Goal: Find contact information: Find contact information

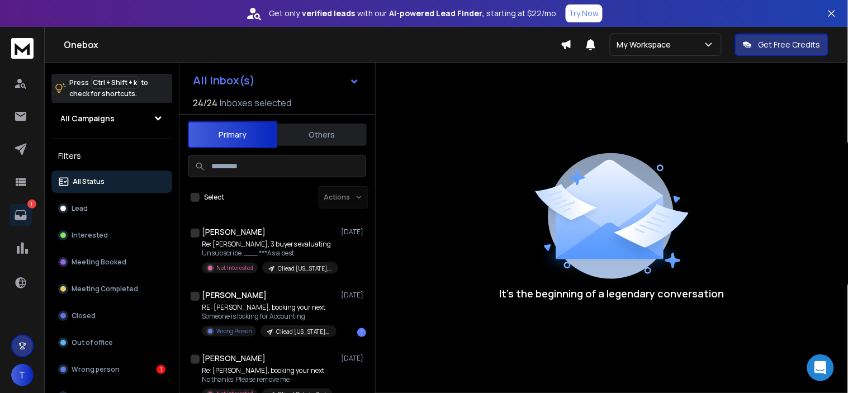
scroll to position [429, 0]
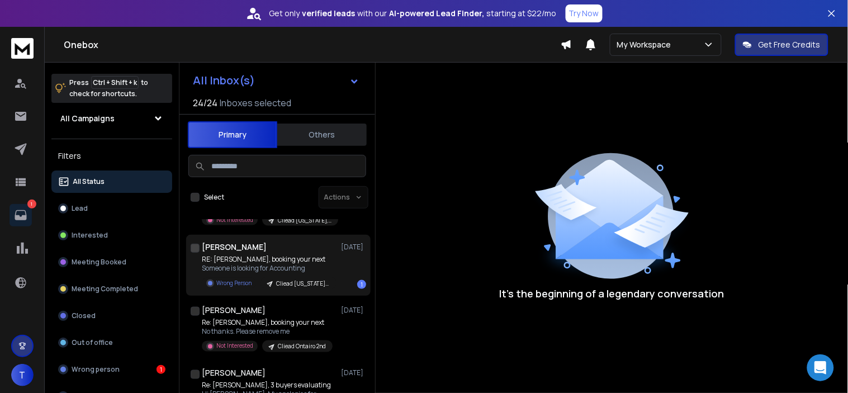
click at [269, 273] on div "RE: [PERSON_NAME], booking your next Someone is looking for Accounting Wrong Pe…" at bounding box center [269, 272] width 135 height 34
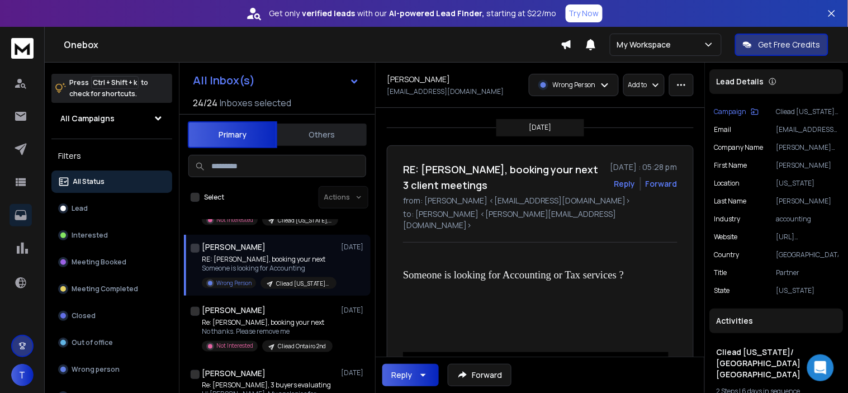
scroll to position [0, 0]
drag, startPoint x: 608, startPoint y: 200, endPoint x: 548, endPoint y: 200, distance: 60.4
click at [548, 200] on p "from: [PERSON_NAME] <[EMAIL_ADDRESS][DOMAIN_NAME]>" at bounding box center [540, 201] width 274 height 11
copy p "[DOMAIN_NAME]>"
drag, startPoint x: 425, startPoint y: 198, endPoint x: 494, endPoint y: 200, distance: 68.8
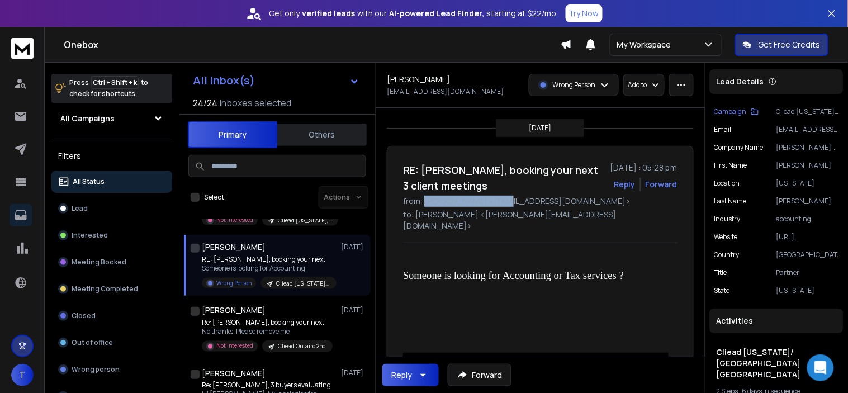
click at [494, 200] on p "from: [PERSON_NAME] <[EMAIL_ADDRESS][DOMAIN_NAME]>" at bounding box center [540, 201] width 274 height 11
copy p "[PERSON_NAME]"
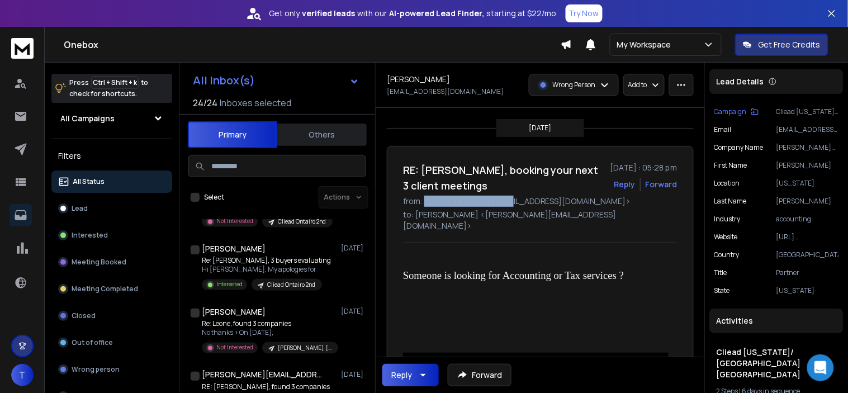
scroll to position [429, 0]
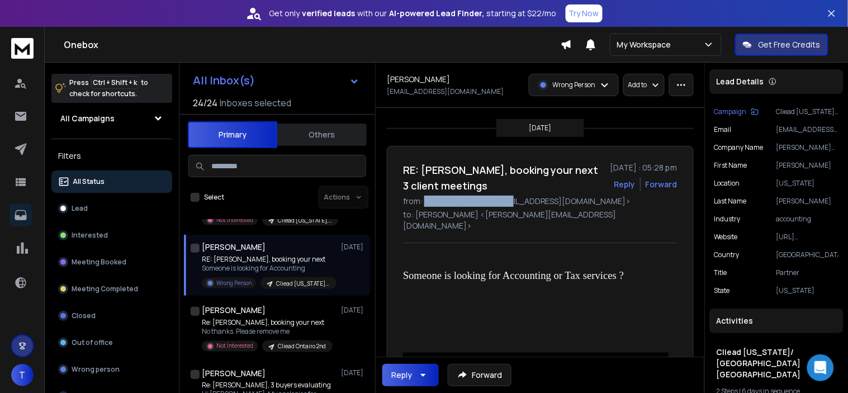
drag, startPoint x: 613, startPoint y: 203, endPoint x: 421, endPoint y: 201, distance: 192.3
click at [421, 201] on p "from: [PERSON_NAME] <[EMAIL_ADDRESS][DOMAIN_NAME]>" at bounding box center [540, 201] width 274 height 11
copy p "[PERSON_NAME] <[EMAIL_ADDRESS][DOMAIN_NAME]>"
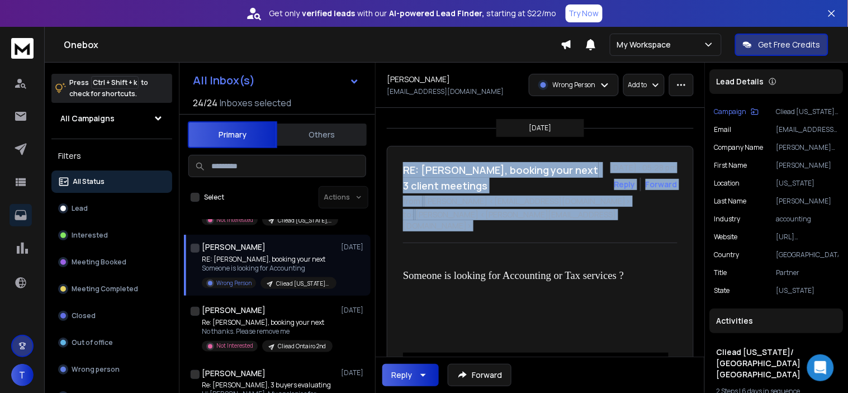
drag, startPoint x: 405, startPoint y: 168, endPoint x: 568, endPoint y: 244, distance: 180.0
copy div "RE: [PERSON_NAME], booking your next 3 client meetings [DATE] : 05:28 pm Reply …"
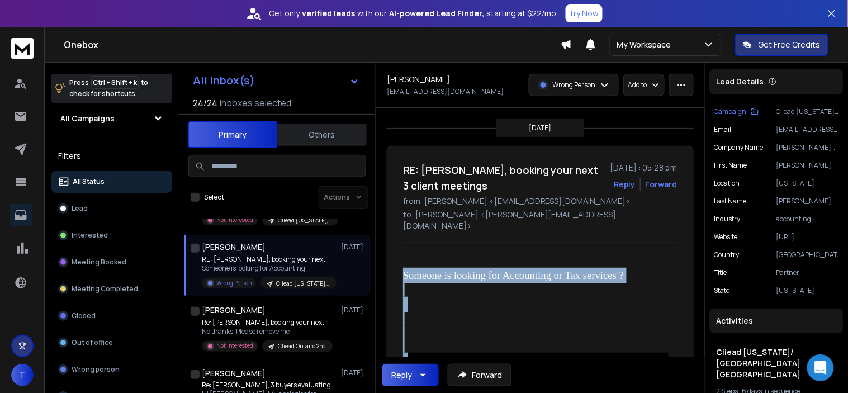
drag, startPoint x: 405, startPoint y: 260, endPoint x: 606, endPoint y: 371, distance: 229.2
click at [596, 392] on html "Get only verified leads with our AI-powered Lead Finder, starting at $22/mo Try…" at bounding box center [424, 196] width 848 height 393
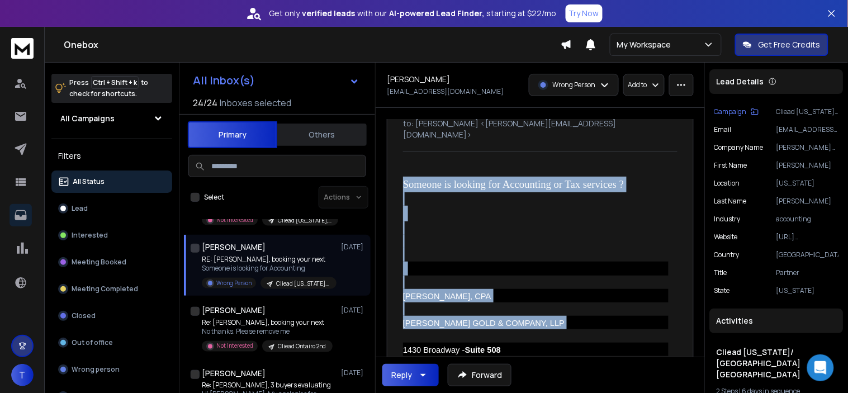
scroll to position [62, 0]
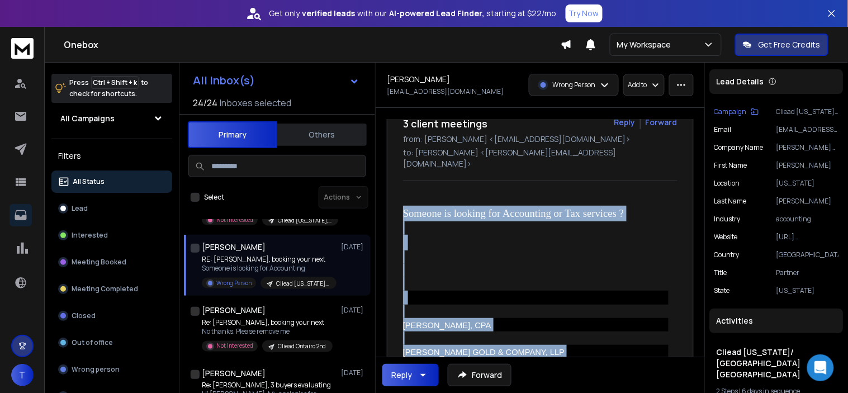
drag, startPoint x: 405, startPoint y: 199, endPoint x: 473, endPoint y: 410, distance: 222.0
click at [473, 392] on html "Get only verified leads with our AI-powered Lead Finder, starting at $22/mo Try…" at bounding box center [424, 196] width 848 height 393
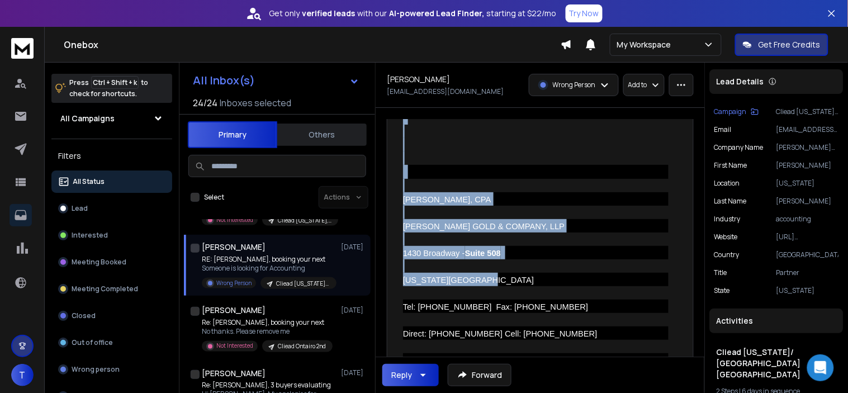
scroll to position [186, 0]
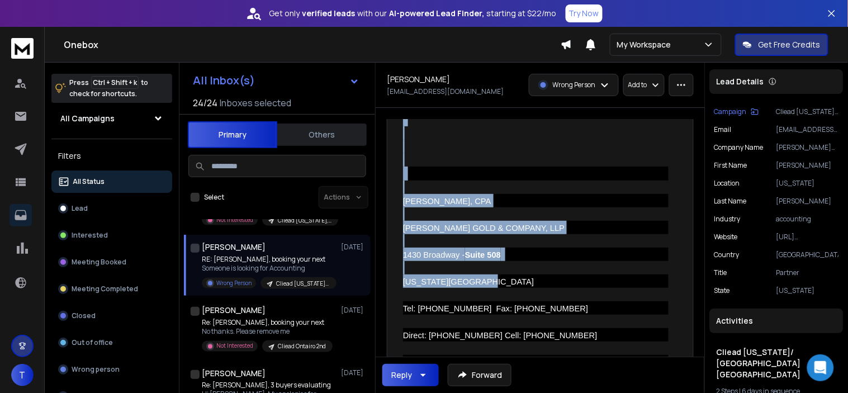
copy div "Someone is looking for Accounting or Tax services ? [PERSON_NAME], CPA [PERSON_…"
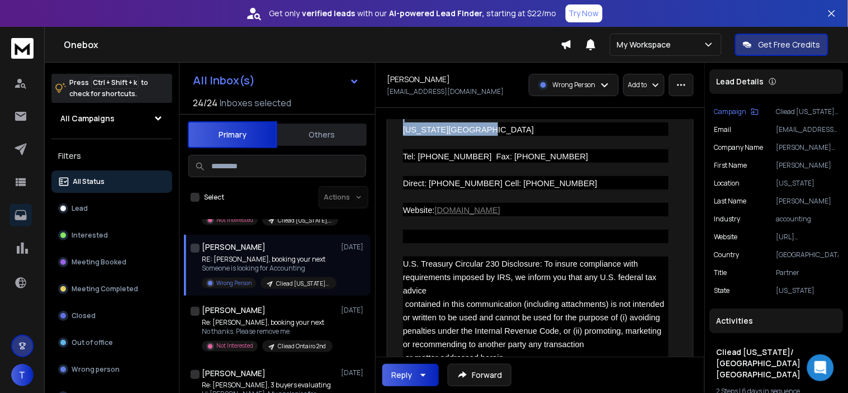
scroll to position [310, 0]
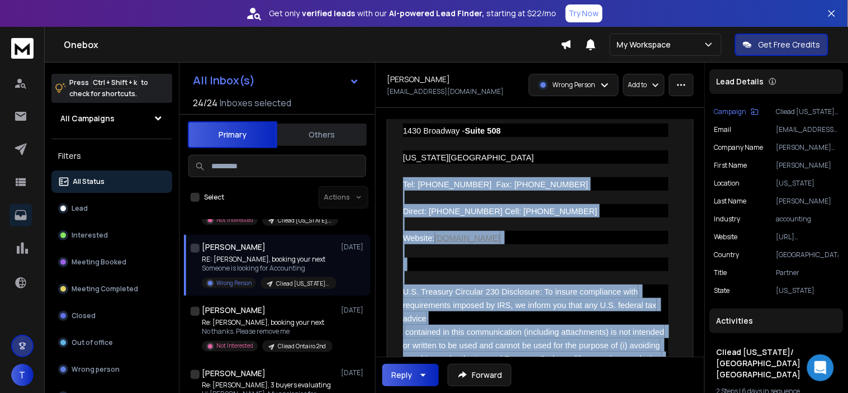
drag, startPoint x: 404, startPoint y: 183, endPoint x: 553, endPoint y: 371, distance: 240.3
click at [581, 392] on html "Get only verified leads with our AI-powered Lead Finder, starting at $22/mo Try…" at bounding box center [424, 196] width 848 height 393
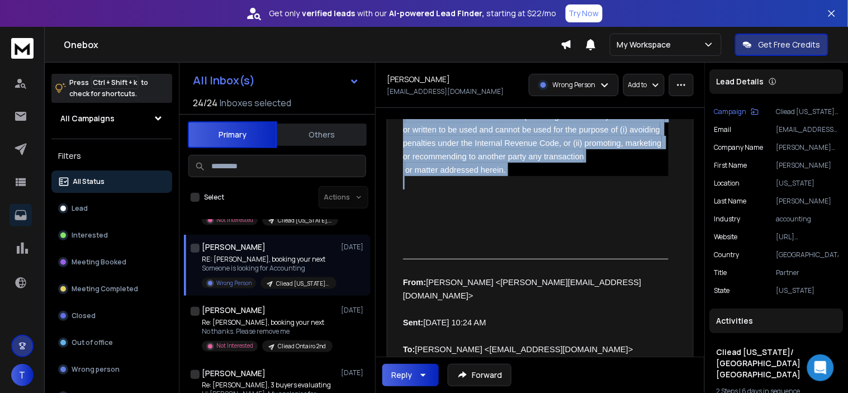
scroll to position [559, 0]
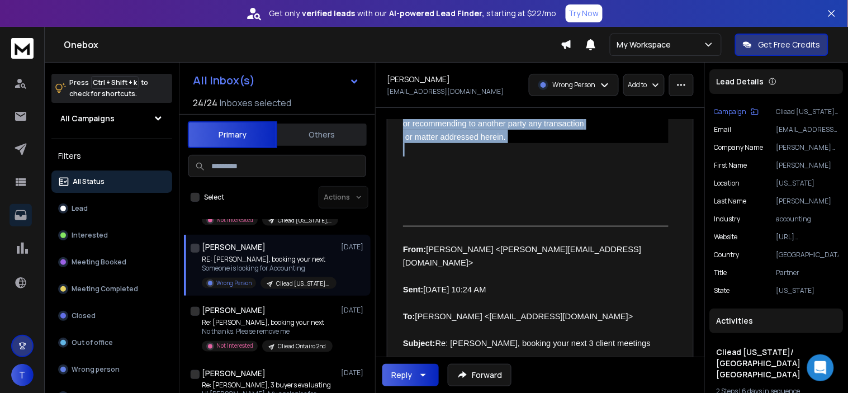
copy div "Tel: [PHONE_NUMBER] Fax: [PHONE_NUMBER] Direct: [PHONE_NUMBER] Cell: [PHONE_NUM…"
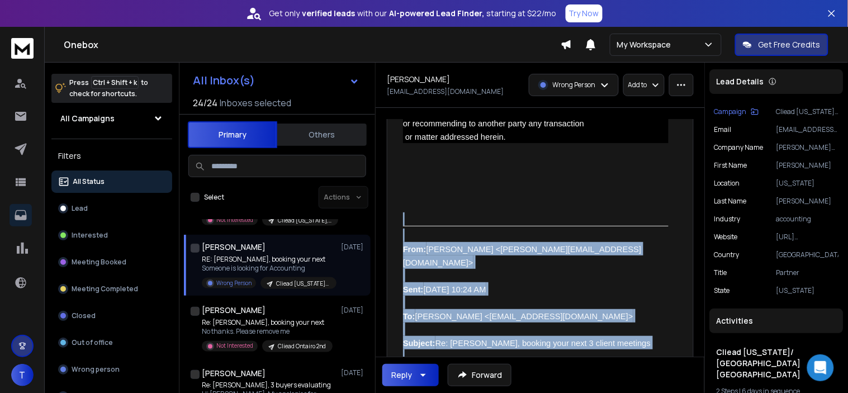
drag, startPoint x: 404, startPoint y: 226, endPoint x: 495, endPoint y: 422, distance: 215.8
click at [495, 392] on html "Get only verified leads with our AI-powered Lead Finder, starting at $22/mo Try…" at bounding box center [424, 196] width 848 height 393
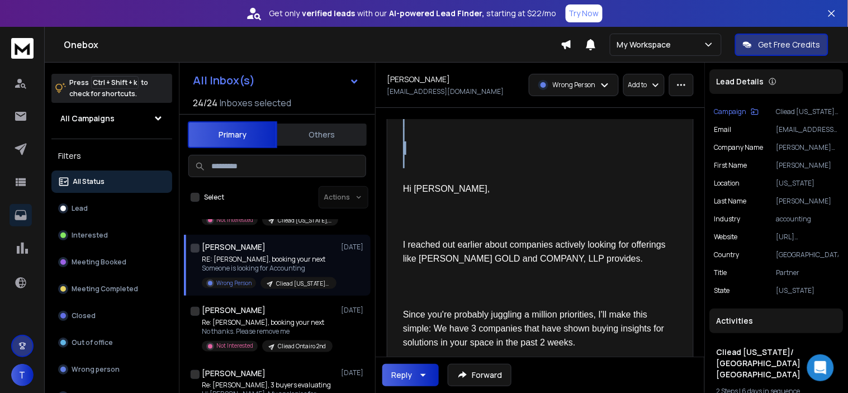
scroll to position [745, 0]
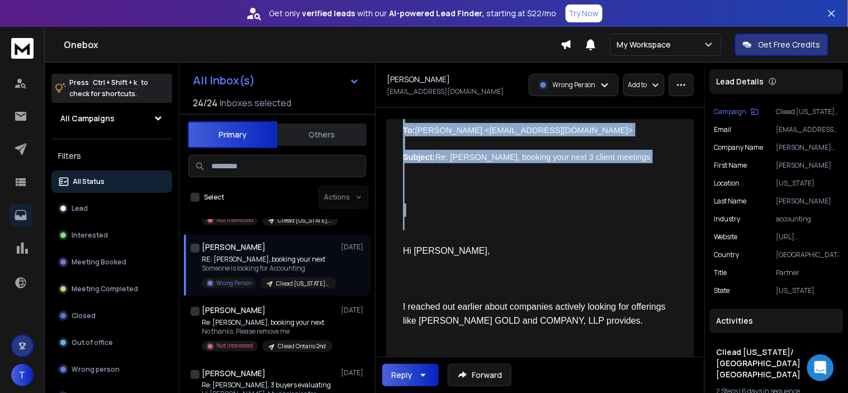
copy div "From: [PERSON_NAME] <[PERSON_NAME][EMAIL_ADDRESS][DOMAIN_NAME]> Sent: [DATE] 10…"
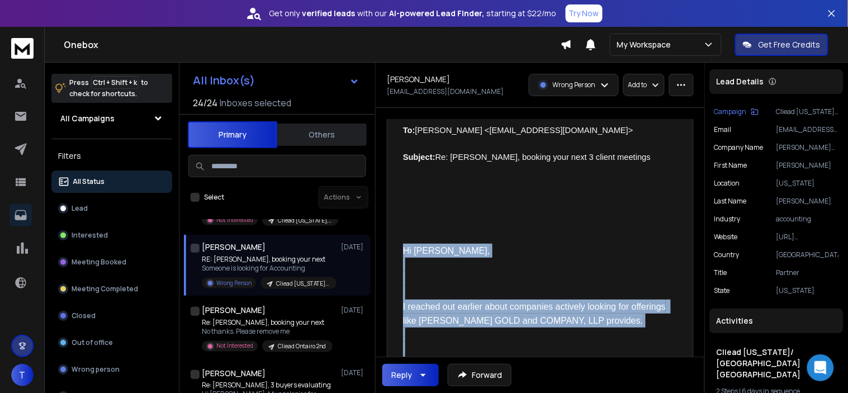
drag, startPoint x: 403, startPoint y: 253, endPoint x: 560, endPoint y: 353, distance: 186.5
click at [567, 392] on html "Get only verified leads with our AI-powered Lead Finder, starting at $22/mo Try…" at bounding box center [424, 196] width 848 height 393
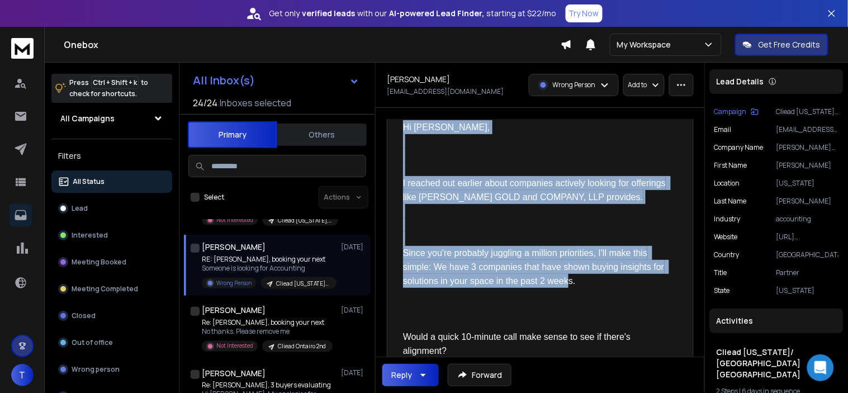
scroll to position [869, 0]
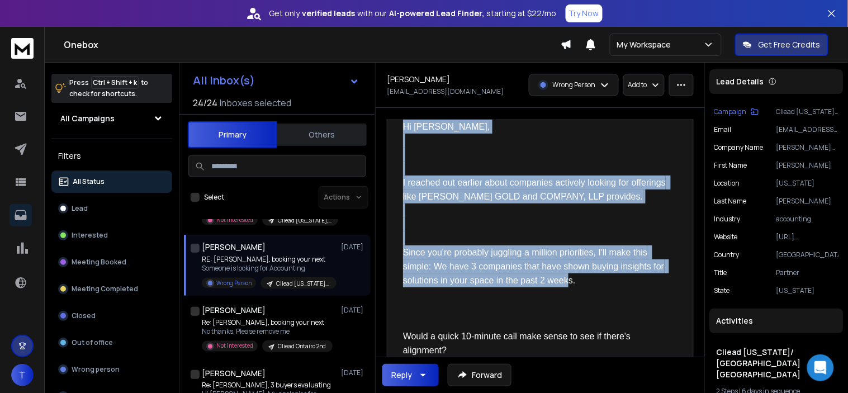
click at [514, 130] on p "Hi [PERSON_NAME], I reached out earlier about companies actively looking for of…" at bounding box center [535, 294] width 265 height 349
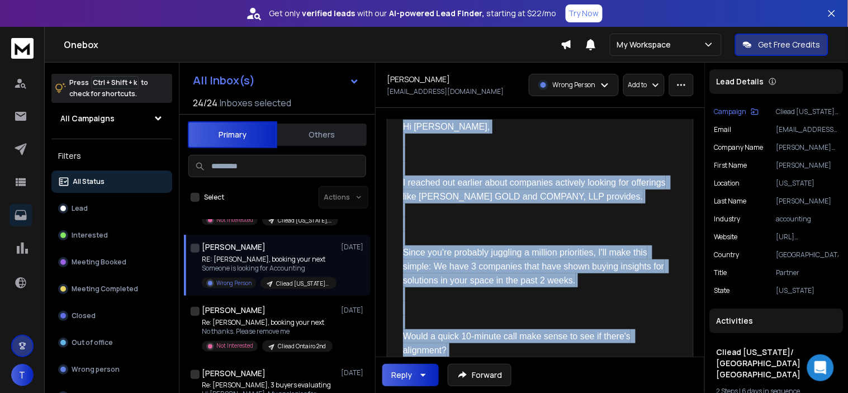
drag, startPoint x: 405, startPoint y: 131, endPoint x: 622, endPoint y: 421, distance: 362.1
click at [622, 392] on html "Get only verified leads with our AI-powered Lead Finder, starting at $22/mo Try…" at bounding box center [424, 196] width 848 height 393
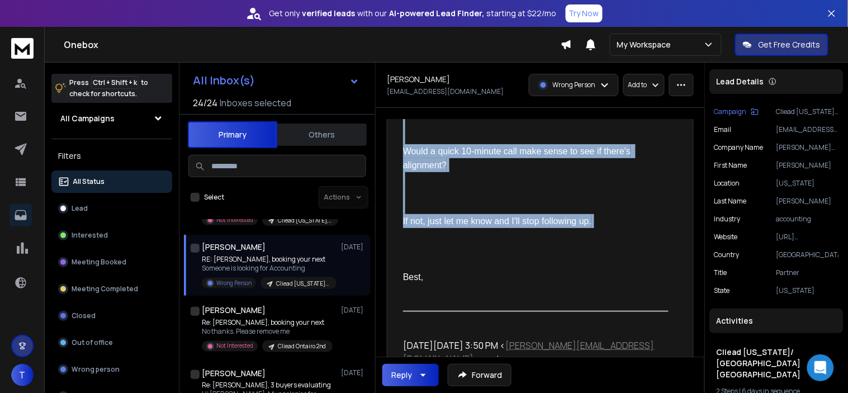
scroll to position [1055, 0]
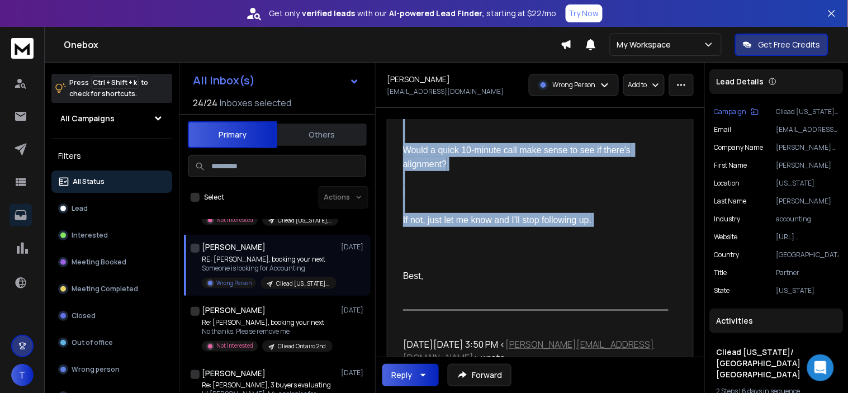
copy p "Hi [PERSON_NAME], I reached out earlier about companies actively looking for of…"
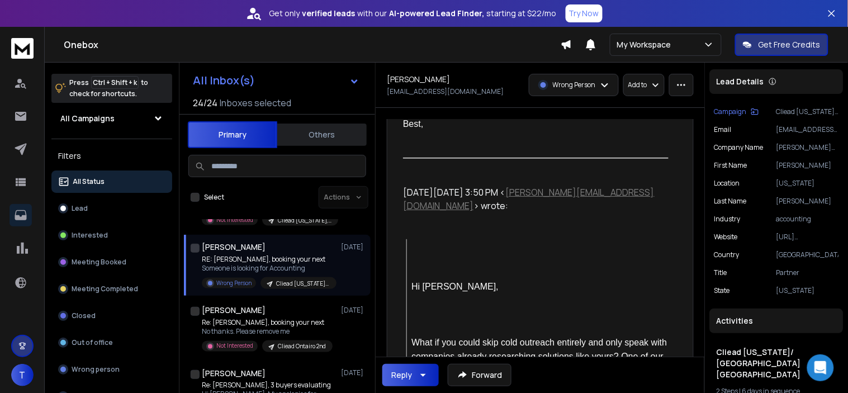
scroll to position [1180, 0]
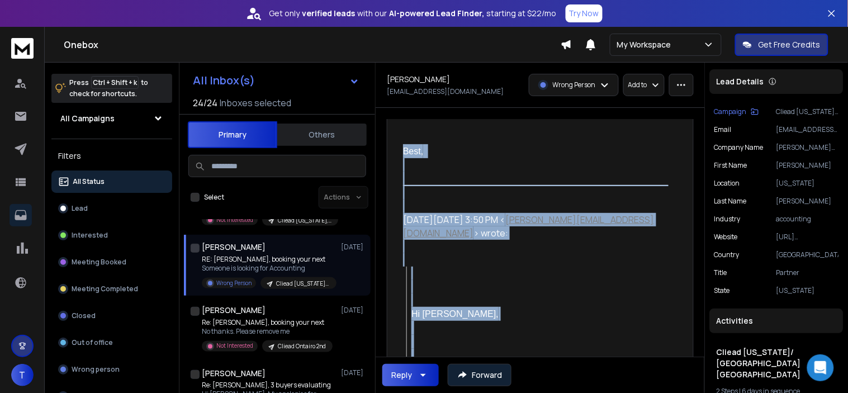
drag, startPoint x: 410, startPoint y: 196, endPoint x: 456, endPoint y: 372, distance: 181.5
click at [470, 392] on html "Get only verified leads with our AI-powered Lead Finder, starting at $22/mo Try…" at bounding box center [424, 196] width 848 height 393
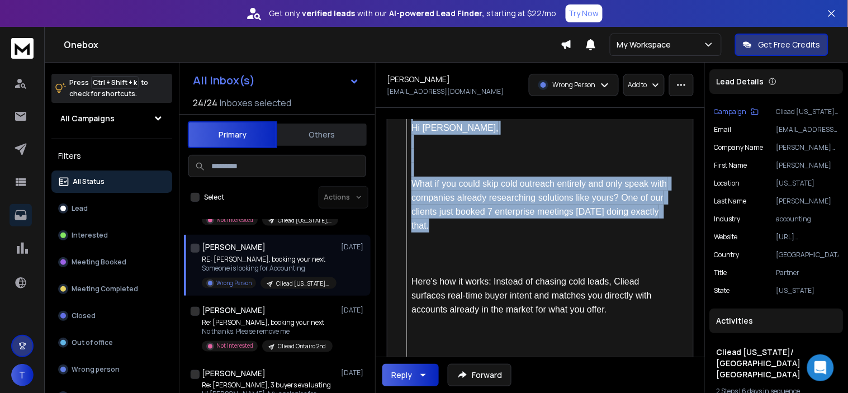
copy div "Best, [DATE][DATE] 3:50 PM < [PERSON_NAME][EMAIL_ADDRESS][DOMAIN_NAME] > wrote:…"
click at [470, 219] on span "What if you could skip cold outreach entirely and only speak with companies alr…" at bounding box center [540, 204] width 258 height 51
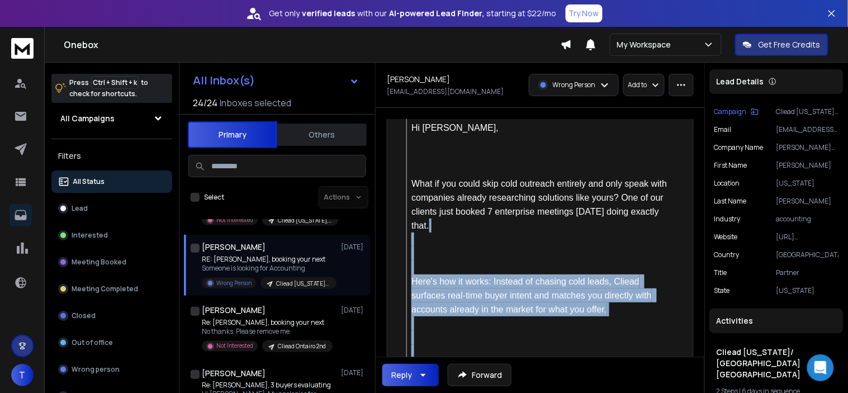
drag, startPoint x: 470, startPoint y: 219, endPoint x: 551, endPoint y: 422, distance: 218.3
click at [551, 392] on html "Get only verified leads with our AI-powered Lead Finder, starting at $22/mo Try…" at bounding box center [424, 196] width 848 height 393
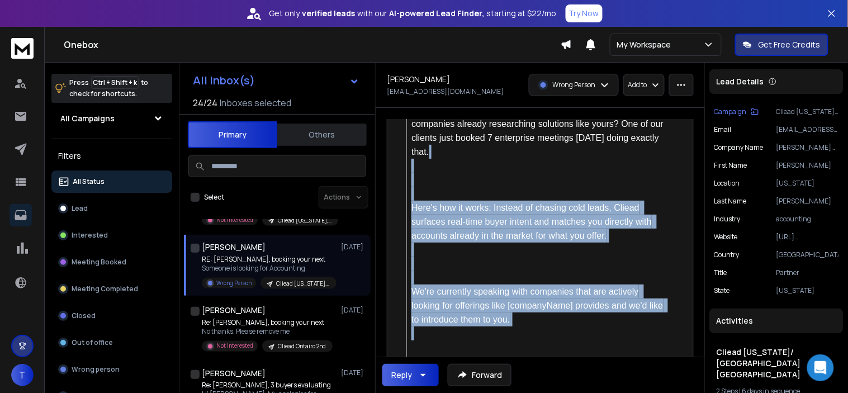
scroll to position [1552, 0]
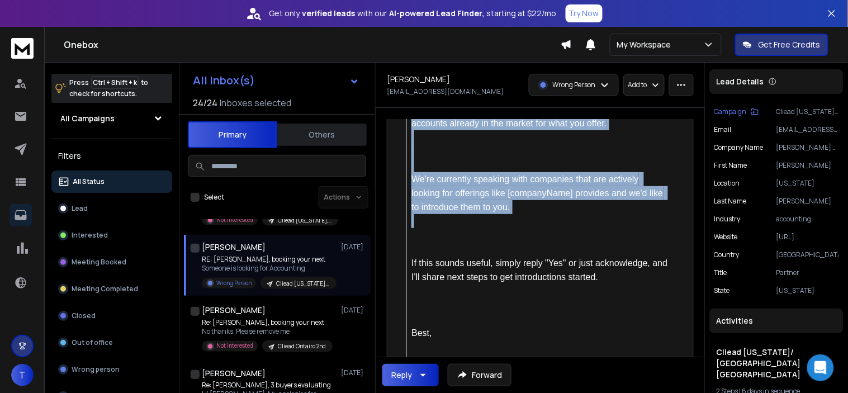
copy span "hat. Here's how it works: Instead of chasing cold leads, Cliead surfaces real-t…"
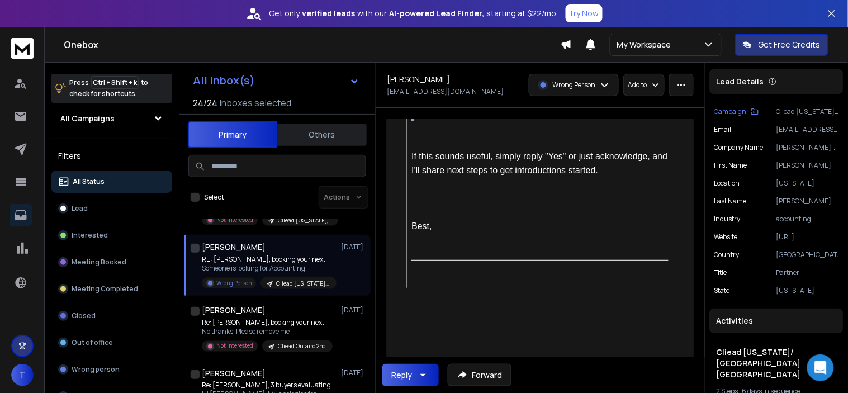
scroll to position [1677, 0]
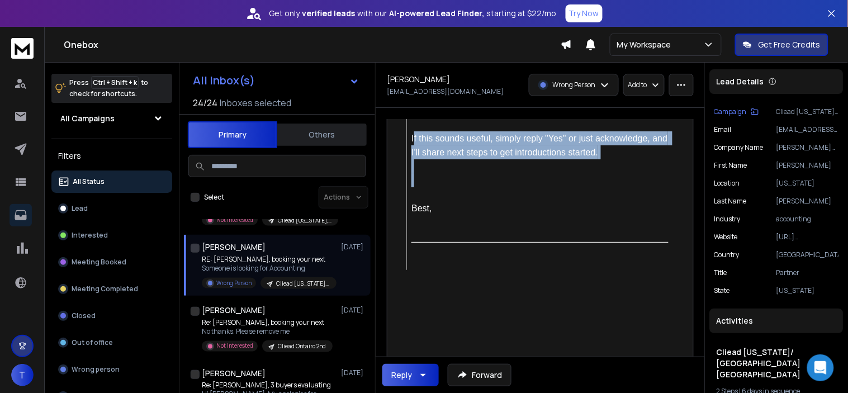
drag, startPoint x: 412, startPoint y: 132, endPoint x: 494, endPoint y: 183, distance: 96.0
click at [494, 183] on p "Hi [PERSON_NAME], What if you could skip cold outreach entirely and only speak …" at bounding box center [539, 12] width 257 height 405
click at [488, 183] on p "Hi [PERSON_NAME], What if you could skip cold outreach entirely and only speak …" at bounding box center [539, 12] width 257 height 405
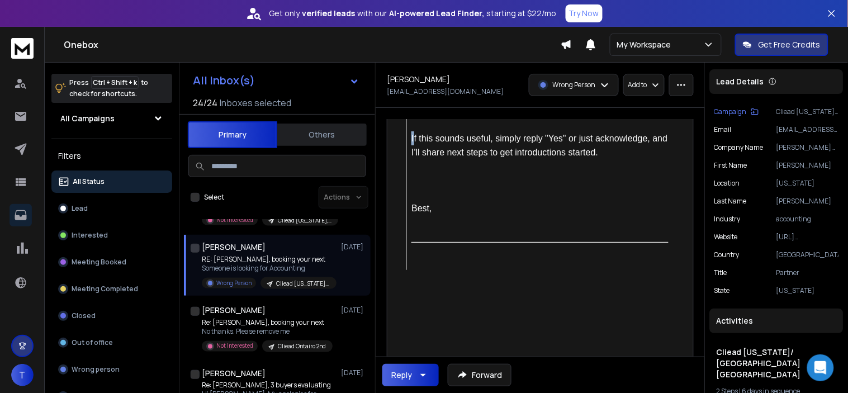
scroll to position [1675, 0]
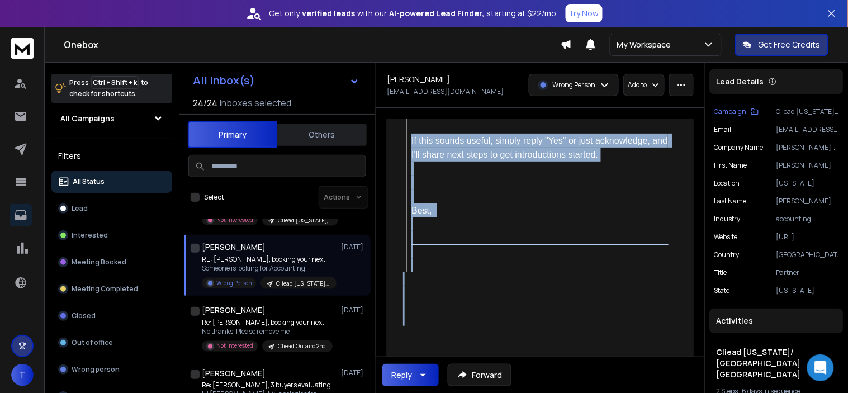
drag, startPoint x: 411, startPoint y: 129, endPoint x: 559, endPoint y: 420, distance: 326.0
click at [559, 392] on html "Get only verified leads with our AI-powered Lead Finder, starting at $22/mo Try…" at bounding box center [424, 196] width 848 height 393
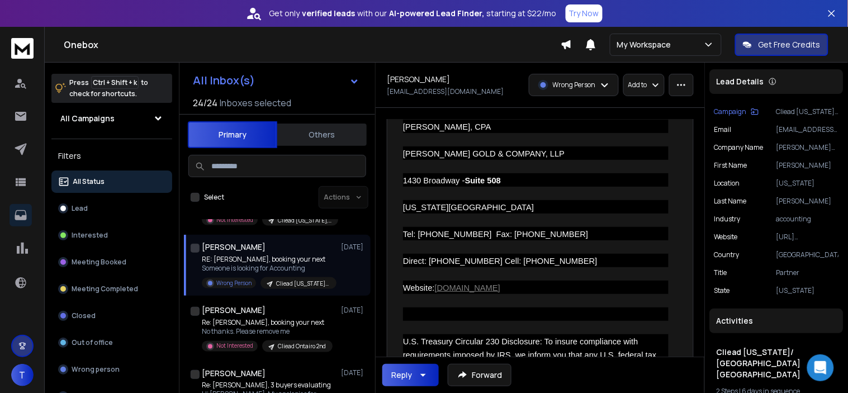
scroll to position [299, 0]
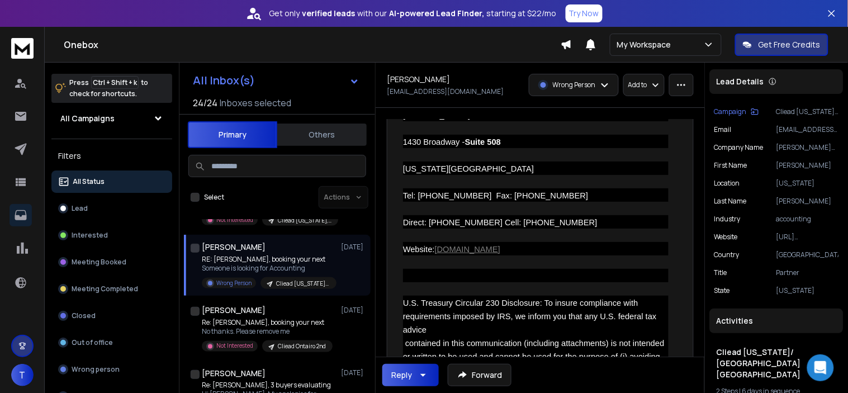
click at [466, 254] on link "[DOMAIN_NAME]" at bounding box center [467, 249] width 65 height 9
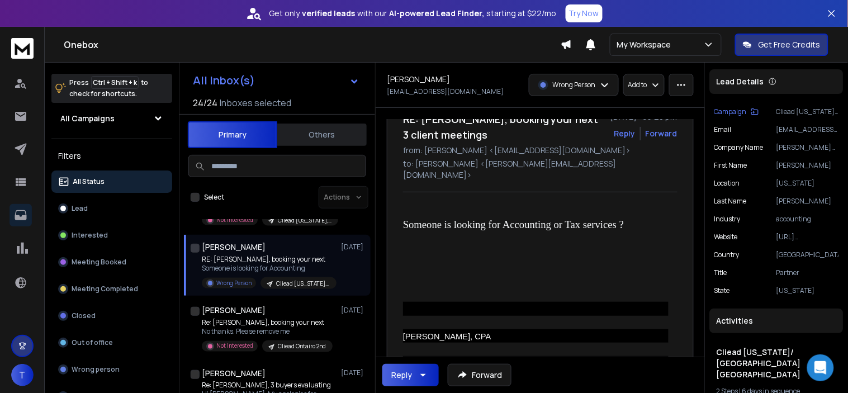
scroll to position [0, 0]
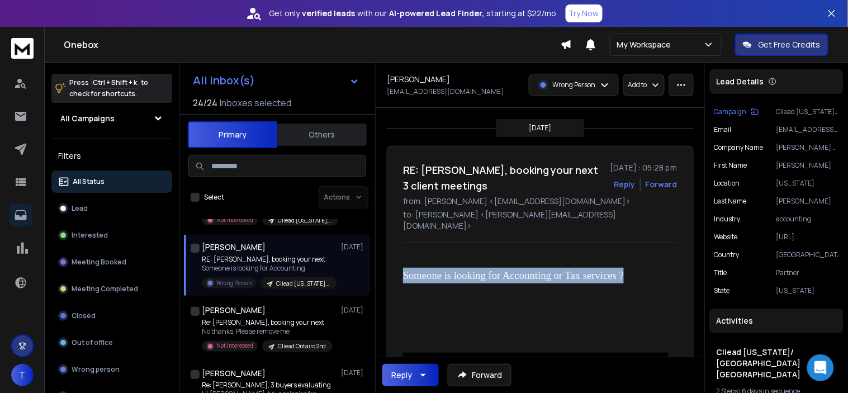
drag, startPoint x: 629, startPoint y: 260, endPoint x: 399, endPoint y: 260, distance: 230.3
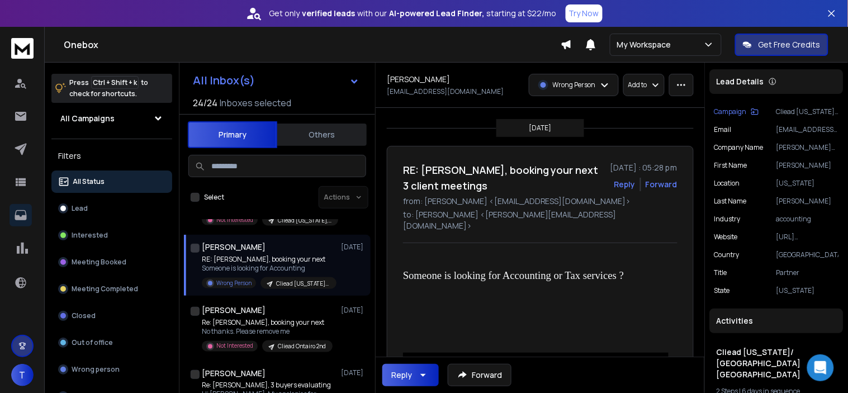
drag, startPoint x: 424, startPoint y: 198, endPoint x: 495, endPoint y: 201, distance: 71.6
click at [495, 201] on p "from: [PERSON_NAME] <[EMAIL_ADDRESS][DOMAIN_NAME]>" at bounding box center [540, 201] width 274 height 11
drag, startPoint x: 554, startPoint y: 216, endPoint x: 477, endPoint y: 212, distance: 77.2
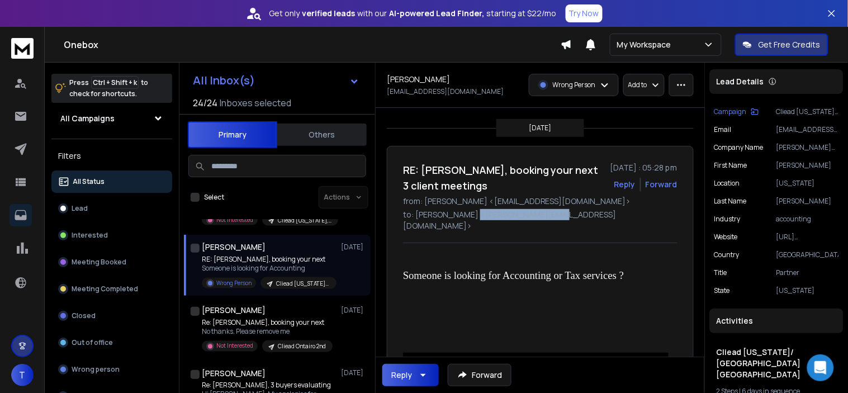
click at [477, 212] on p "to: [PERSON_NAME] <[PERSON_NAME][EMAIL_ADDRESS][DOMAIN_NAME]>" at bounding box center [540, 220] width 274 height 22
